Goal: Communication & Community: Answer question/provide support

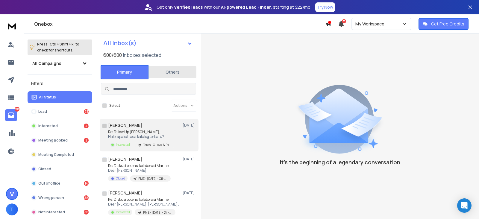
click at [145, 137] on p "Halo, apakah ada katalog terbaru?" at bounding box center [141, 136] width 67 height 5
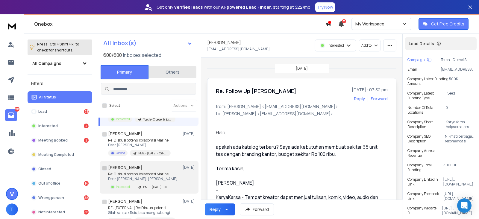
scroll to position [37, 0]
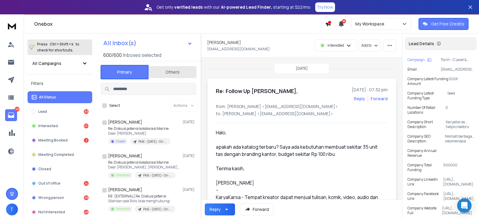
click at [143, 137] on div "Re: Diskusi potensi kolaborasi Marine Dear Bapak M. Rois Al Closed PME - Sep 20…" at bounding box center [139, 135] width 63 height 18
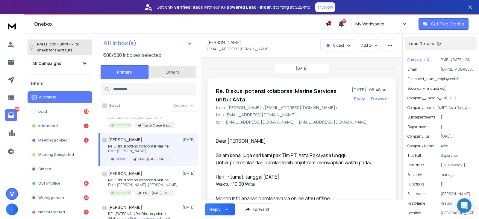
scroll to position [0, 0]
